Goal: Task Accomplishment & Management: Manage account settings

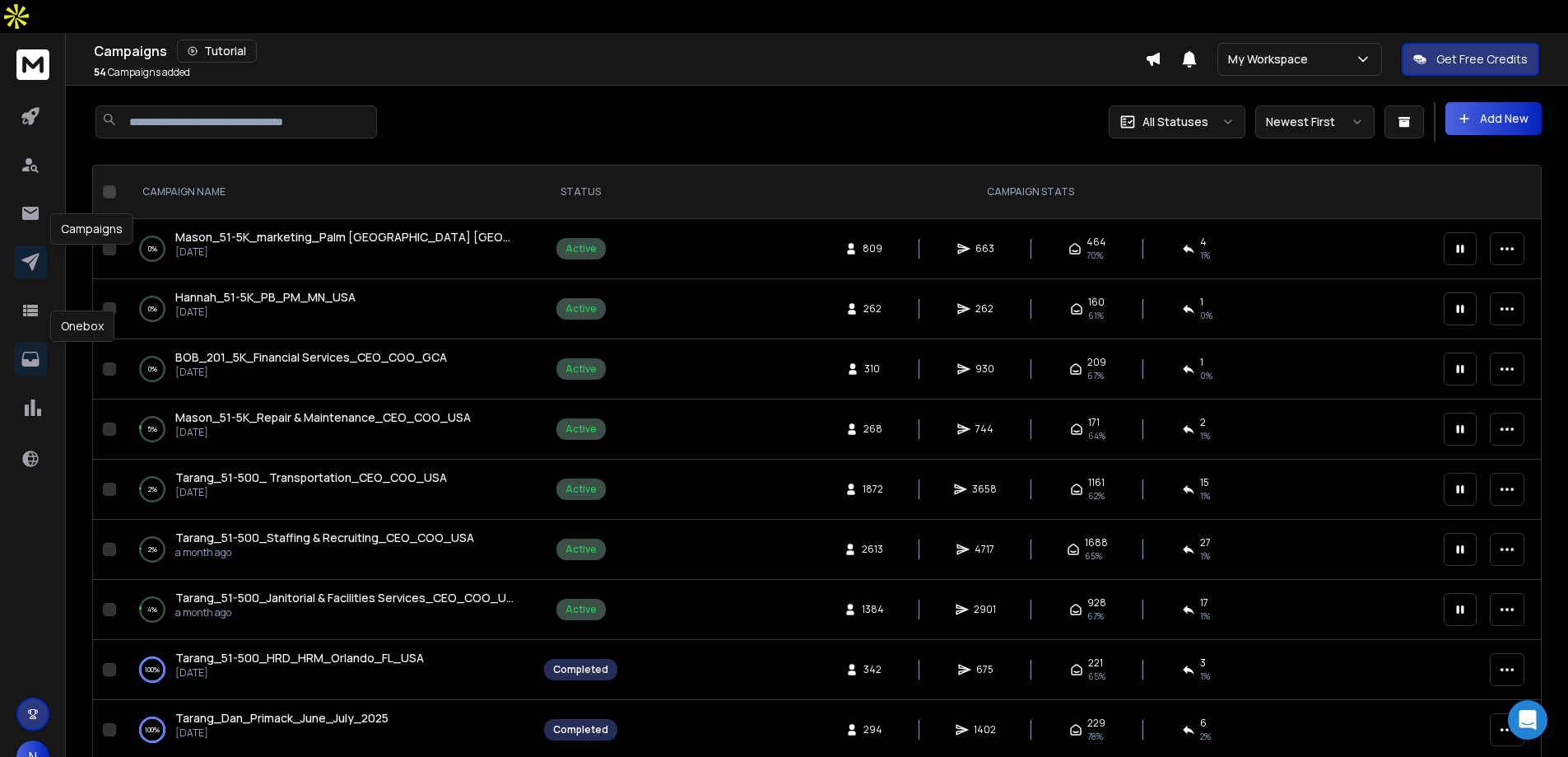
click at [23, 350] on icon at bounding box center [30, 359] width 20 height 20
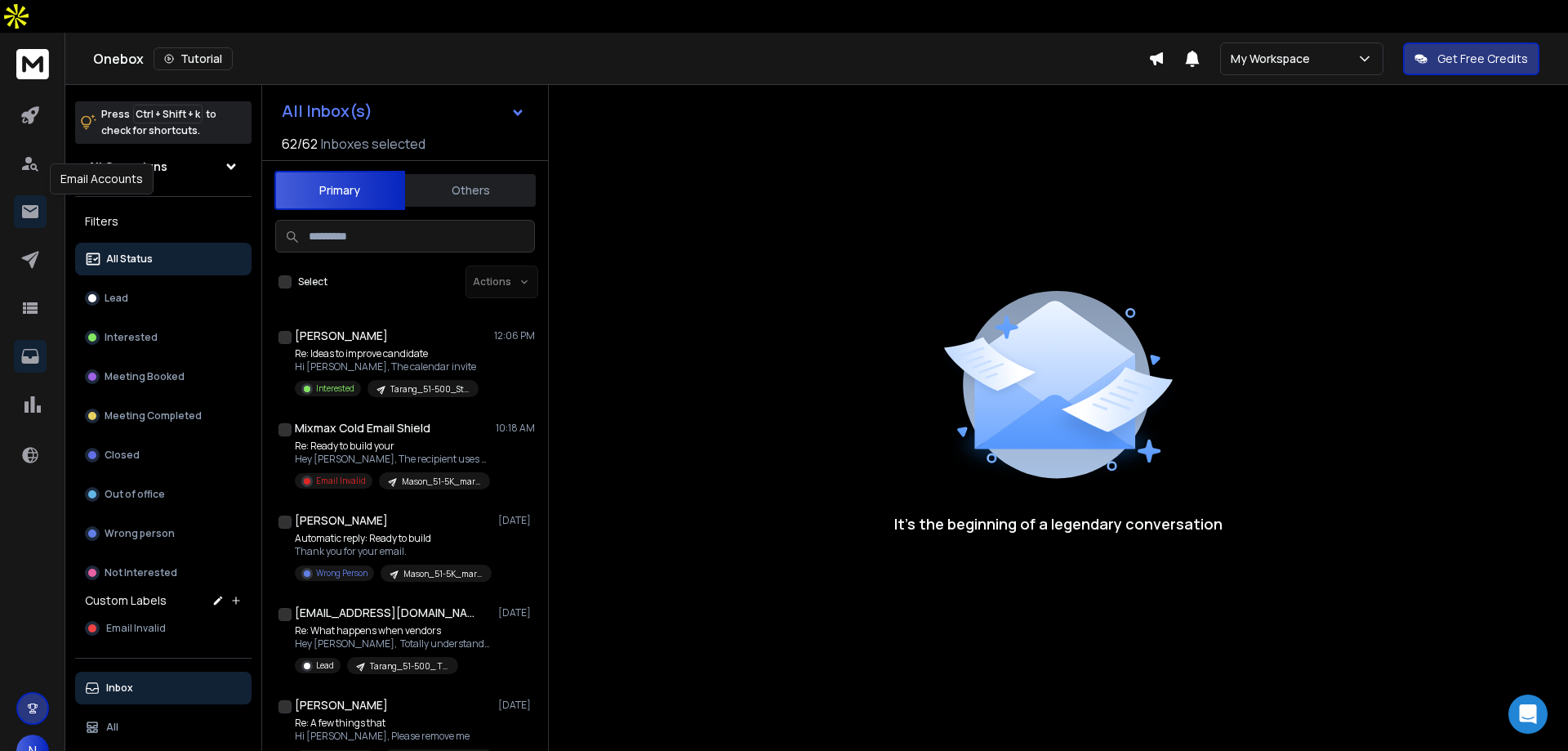
click at [25, 202] on icon at bounding box center [30, 211] width 19 height 19
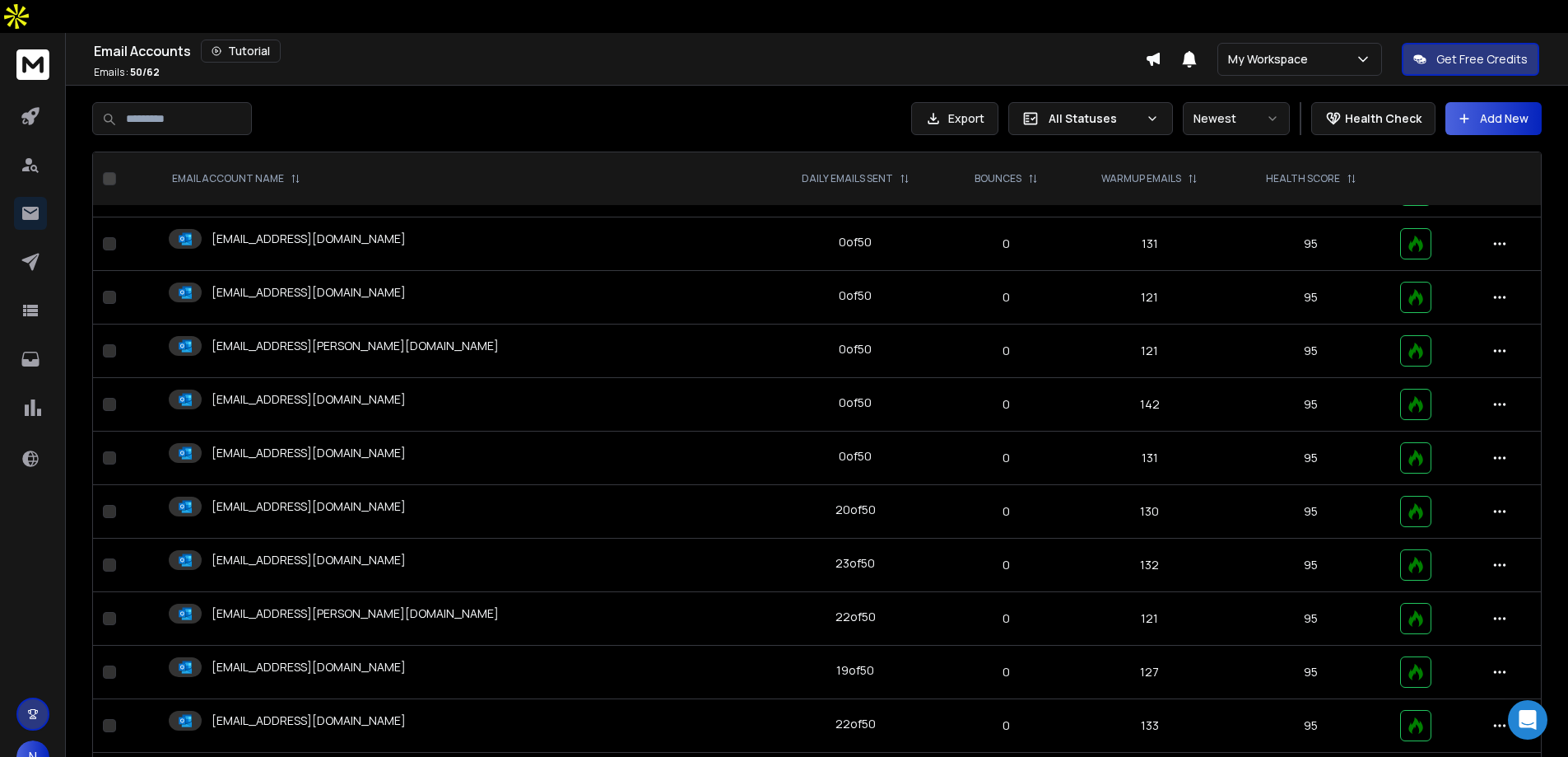
scroll to position [659, 0]
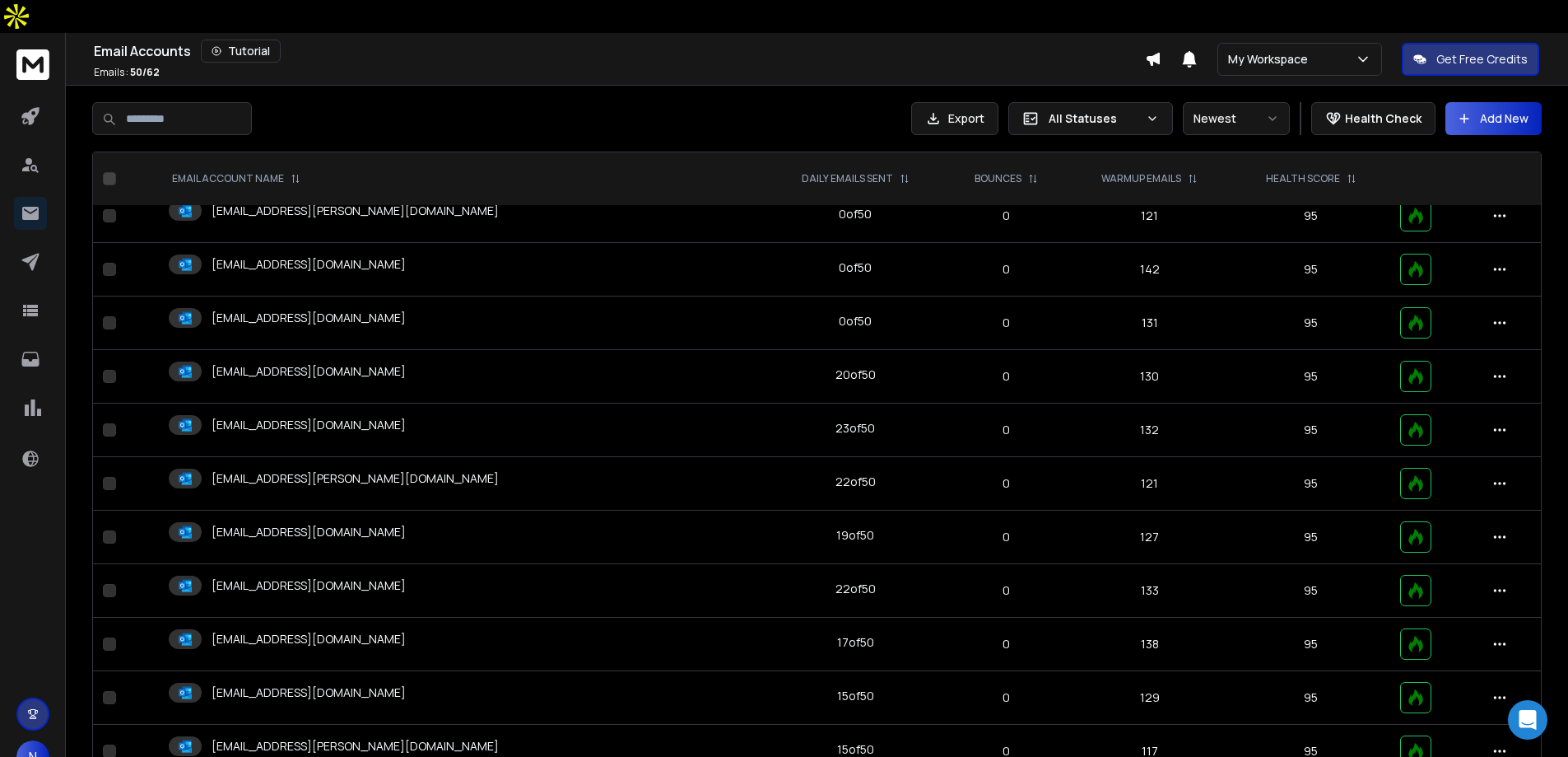
click at [328, 577] on p "[EMAIL_ADDRESS][DOMAIN_NAME]" at bounding box center [308, 585] width 194 height 16
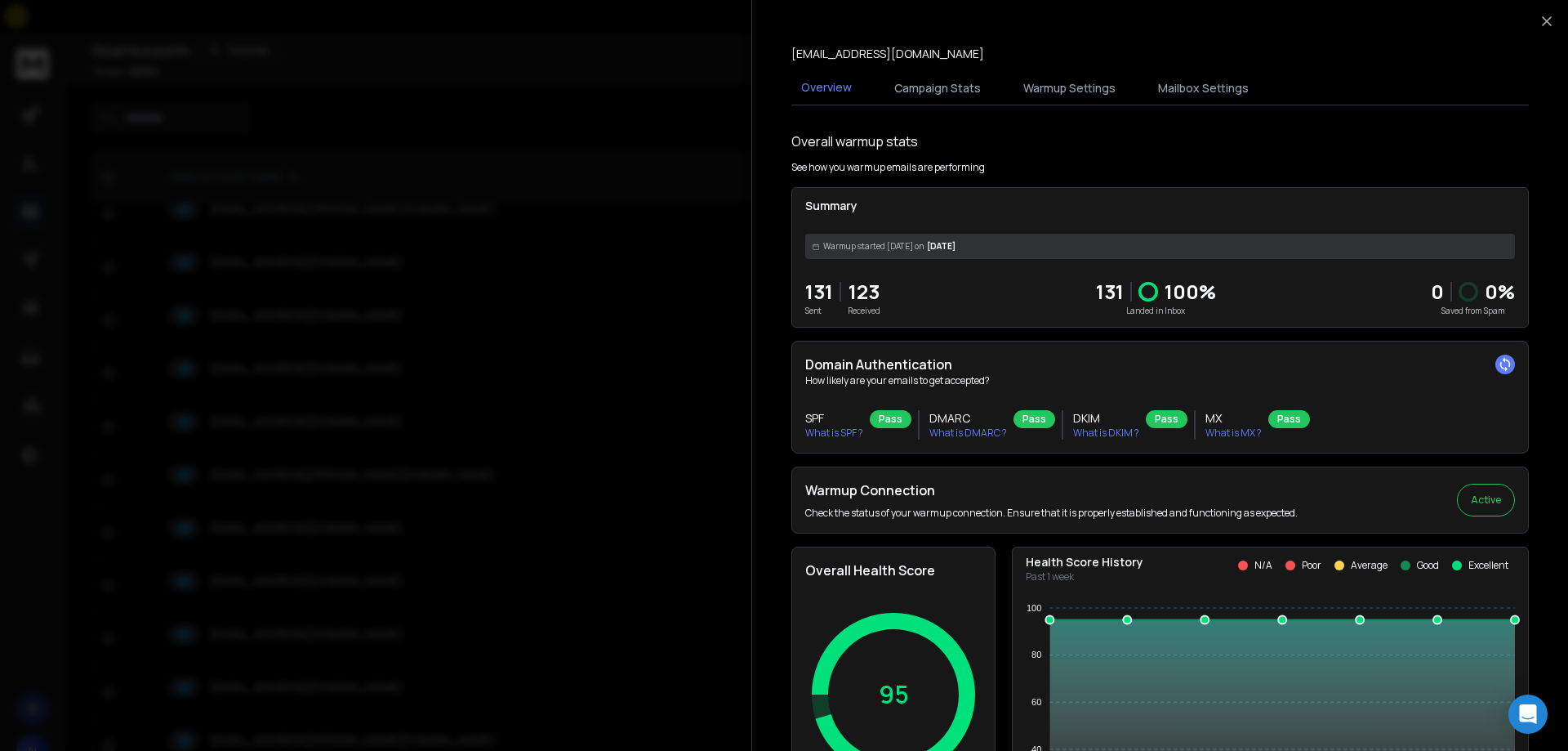
click at [1180, 88] on button "Mailbox Settings" at bounding box center [1204, 88] width 111 height 36
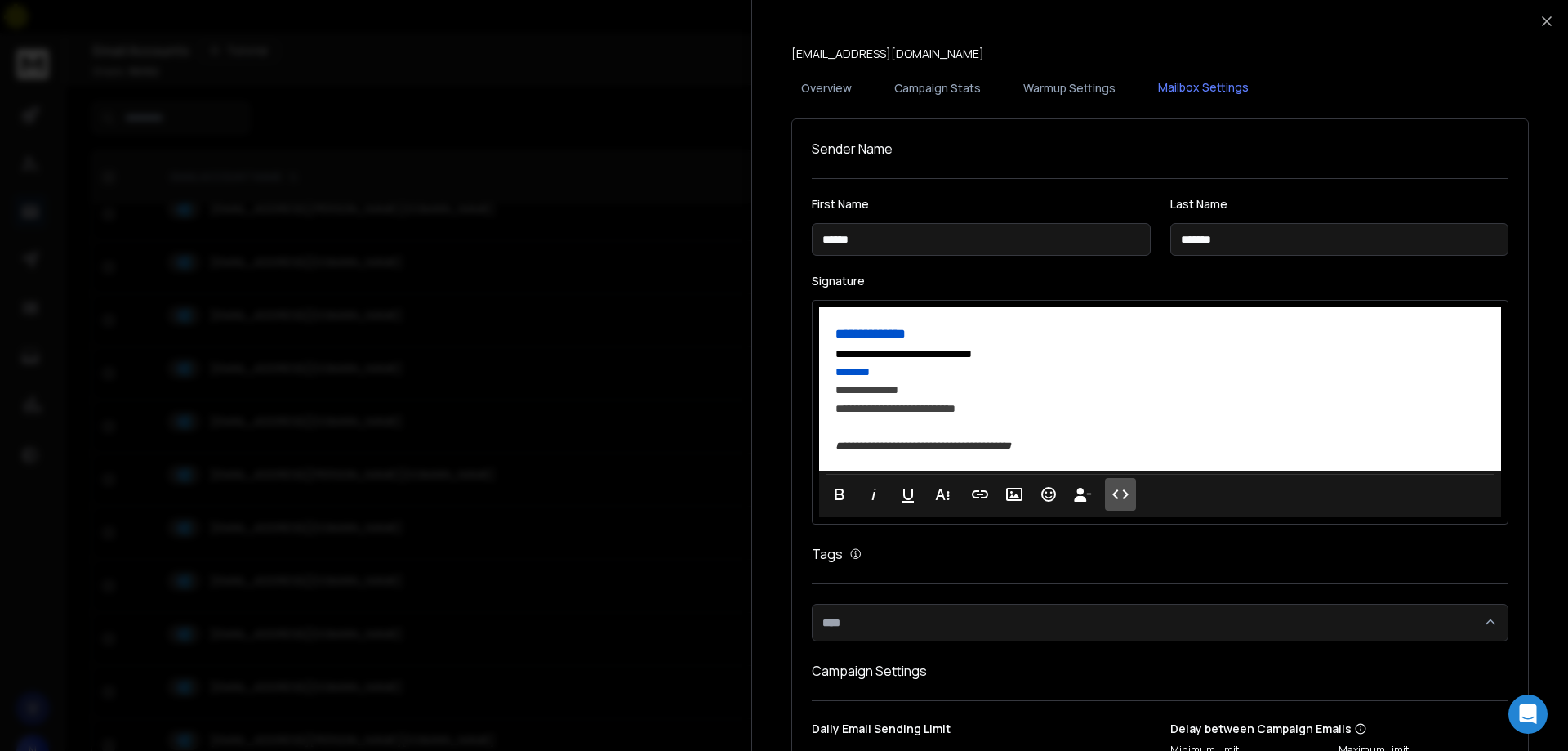
click at [1117, 496] on icon "button" at bounding box center [1121, 494] width 19 height 19
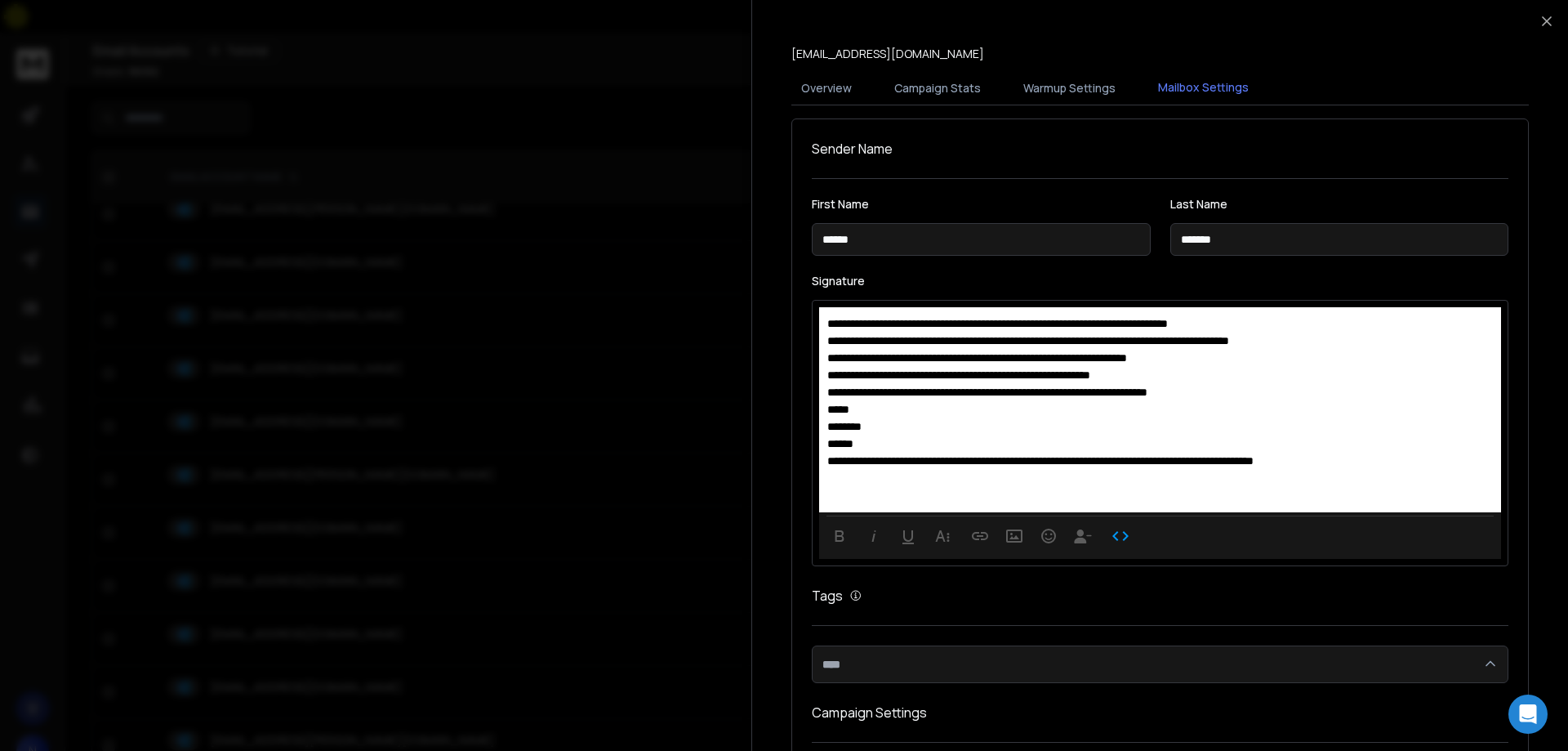
click at [900, 411] on textarea "**********" at bounding box center [1159, 410] width 682 height 205
click at [1125, 532] on icon "button" at bounding box center [1121, 535] width 16 height 10
click at [1539, 27] on icon "button" at bounding box center [1547, 21] width 16 height 16
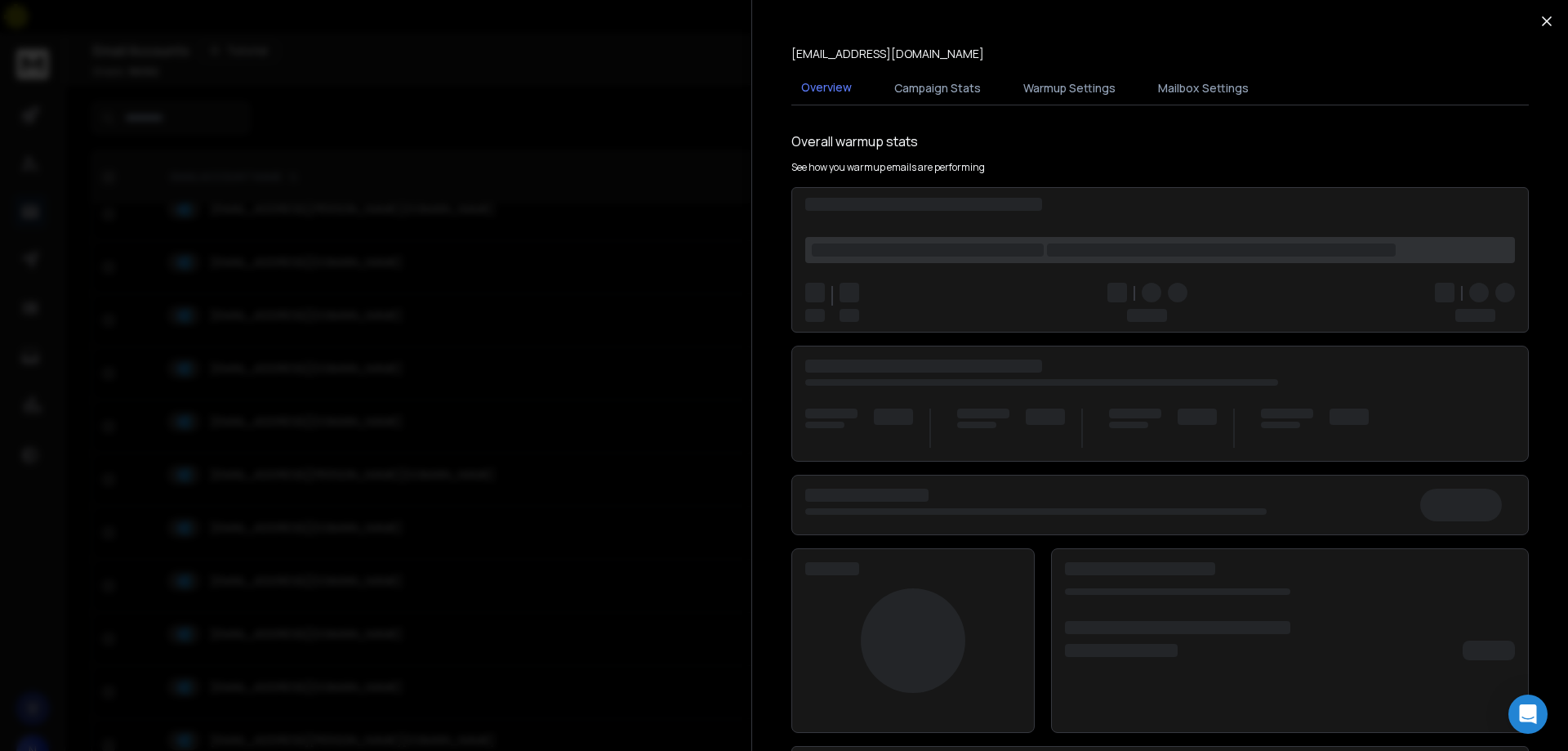
click at [1543, 24] on icon "button" at bounding box center [1547, 20] width 8 height 8
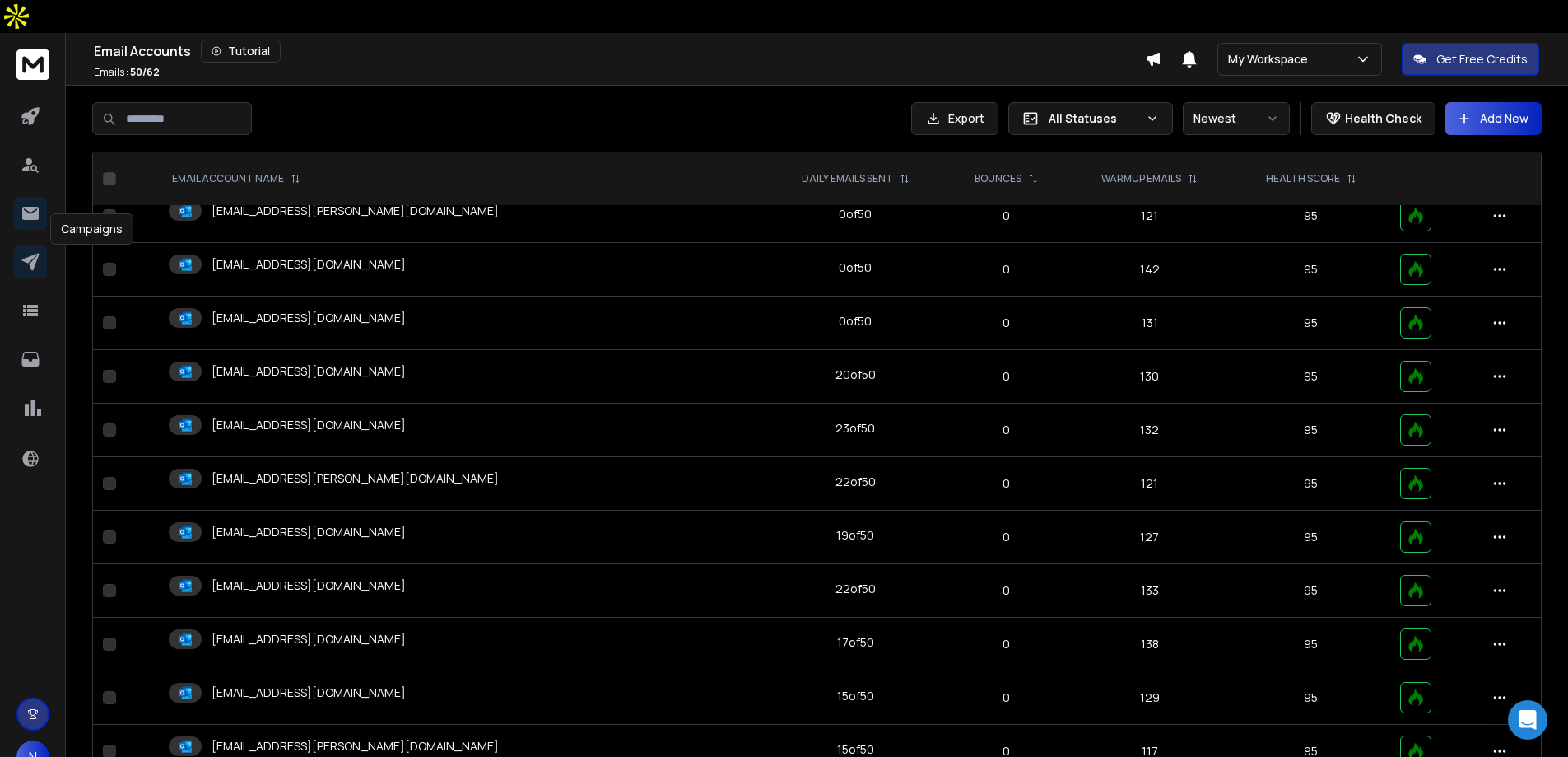
click at [18, 245] on link at bounding box center [30, 261] width 33 height 33
